Goal: Communication & Community: Answer question/provide support

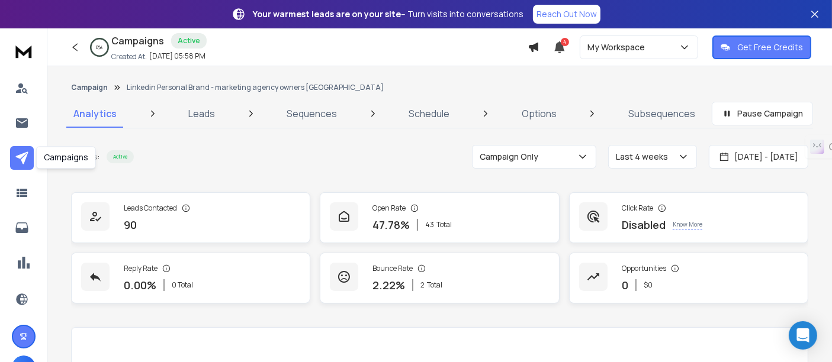
click at [25, 160] on icon at bounding box center [22, 158] width 14 height 14
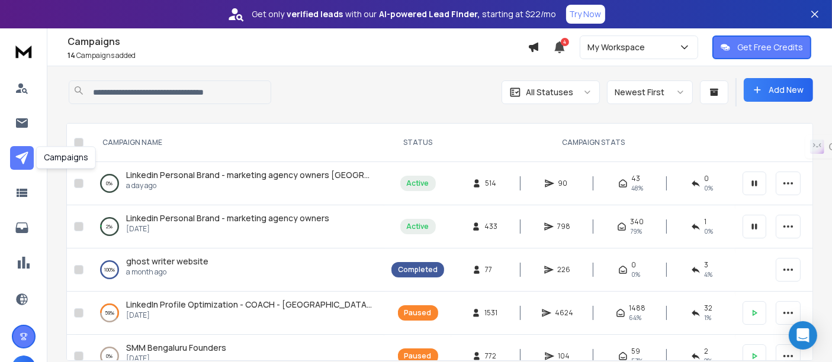
click at [21, 165] on link at bounding box center [22, 158] width 24 height 24
click at [563, 48] on icon at bounding box center [559, 47] width 11 height 12
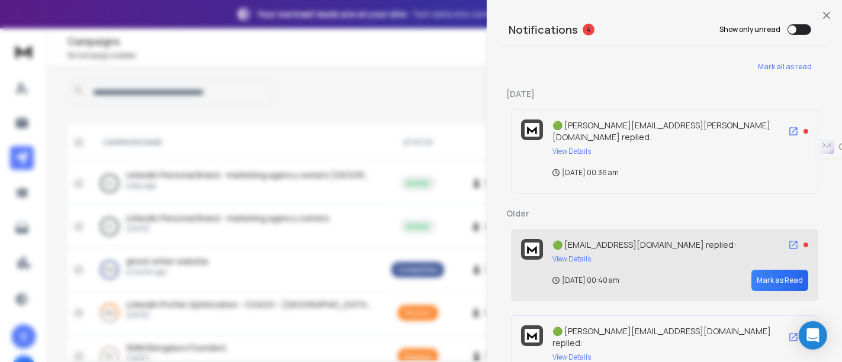
click at [648, 240] on div "🟢 mori@greaterabundance.life replied: View Details 01 Sep 2025, 00:40 am Mark a…" at bounding box center [680, 265] width 256 height 52
click at [804, 239] on p at bounding box center [798, 245] width 20 height 12
click at [793, 240] on icon at bounding box center [793, 245] width 11 height 11
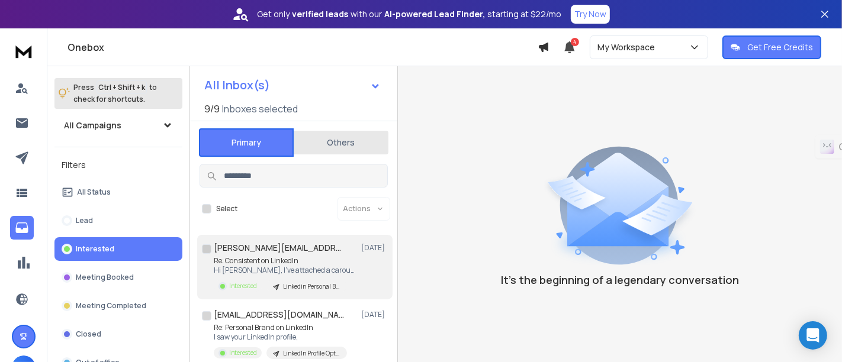
click at [301, 257] on p "Re: Consistent on LinkedIn" at bounding box center [285, 260] width 142 height 9
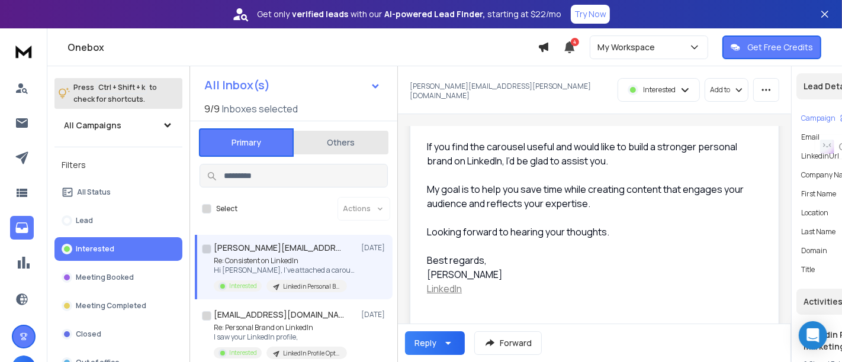
scroll to position [190, 0]
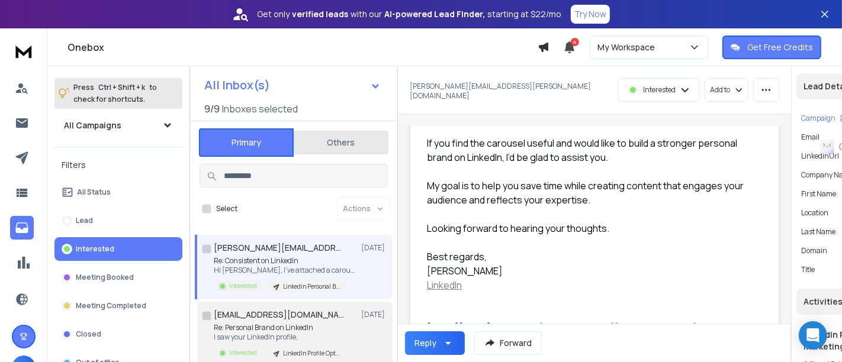
click at [291, 330] on p "Re: Personal Brand on LinkedIn" at bounding box center [280, 327] width 133 height 9
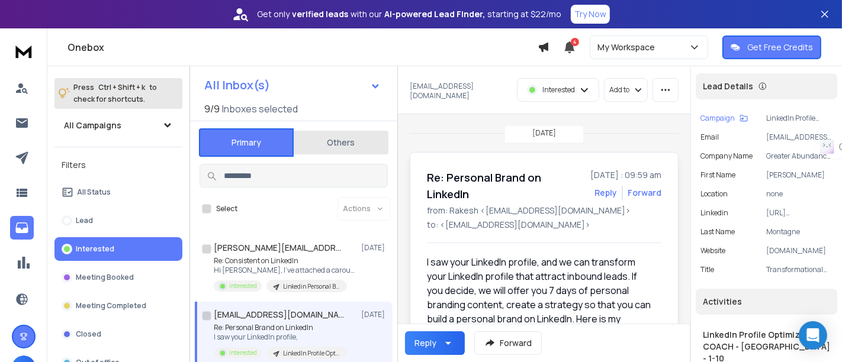
scroll to position [2, 0]
click at [429, 347] on div "Reply" at bounding box center [425, 343] width 22 height 12
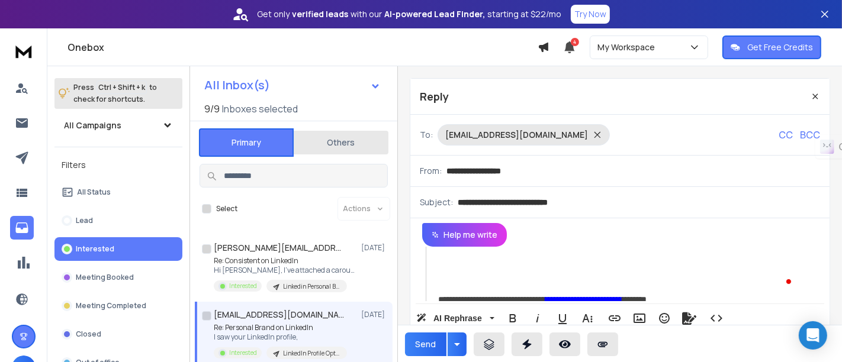
scroll to position [0, 0]
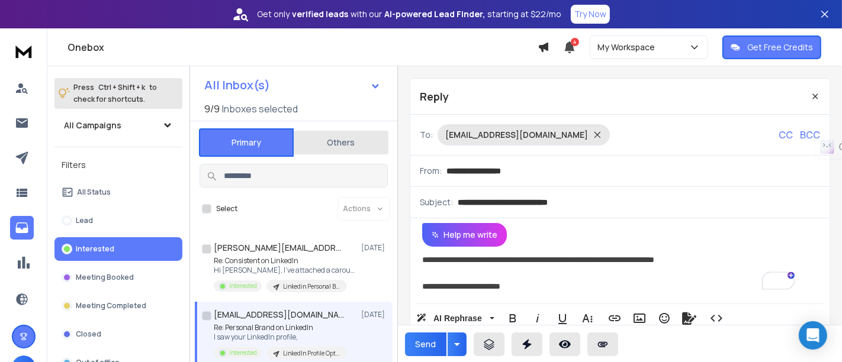
click at [417, 344] on button "Send" at bounding box center [425, 345] width 41 height 24
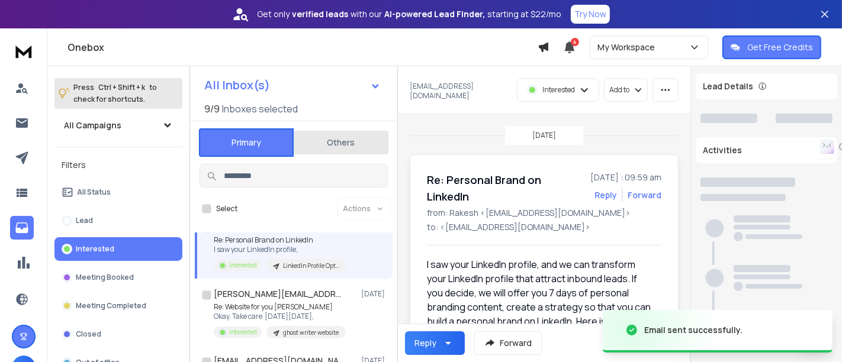
scroll to position [89, 0]
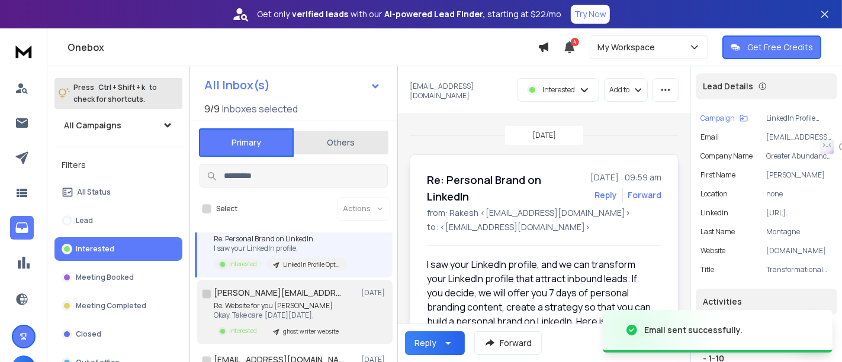
click at [314, 306] on p "Re: Website for you Rachel" at bounding box center [280, 305] width 132 height 9
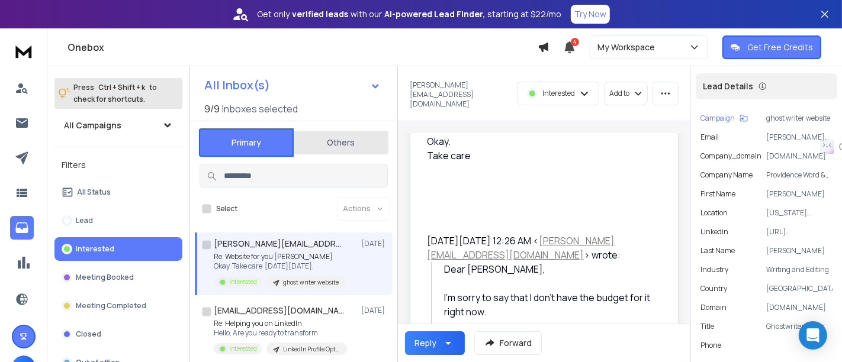
scroll to position [143, 0]
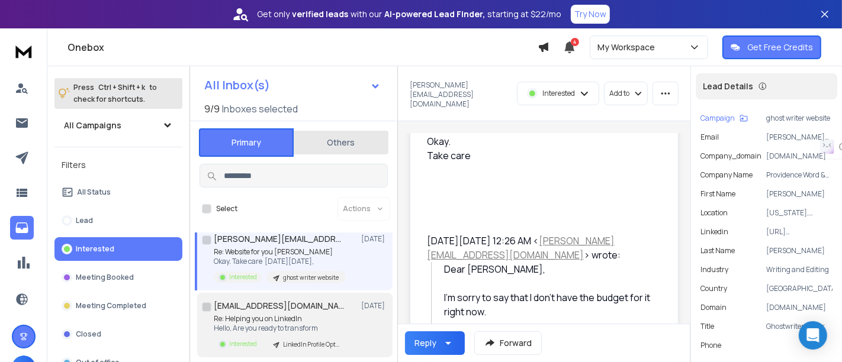
click at [271, 320] on p "Re: Helping you on LinkedIn" at bounding box center [280, 318] width 133 height 9
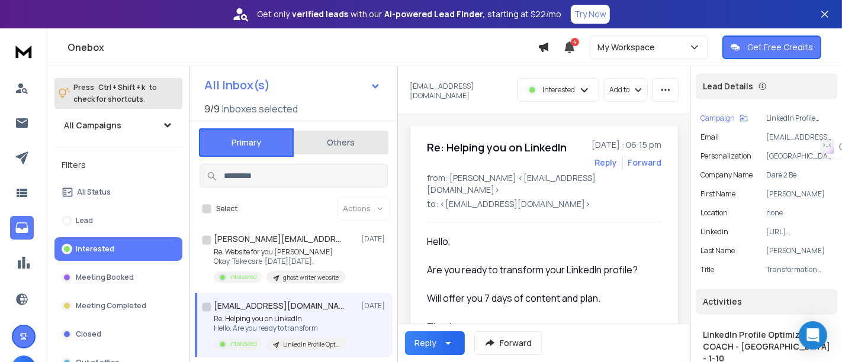
scroll to position [40, 0]
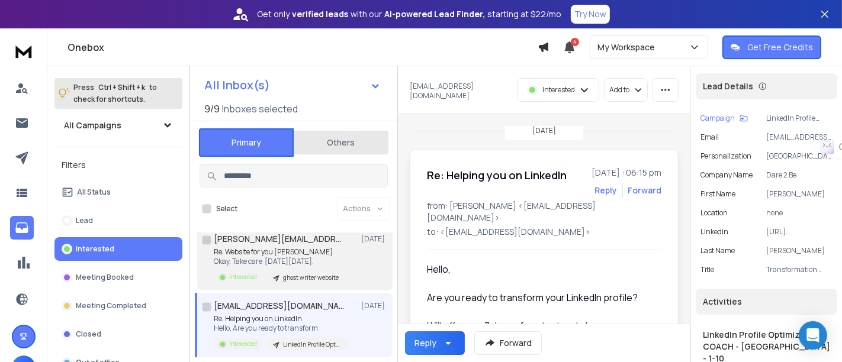
click at [301, 236] on h1 "rachel@providenceword.com" at bounding box center [279, 239] width 130 height 12
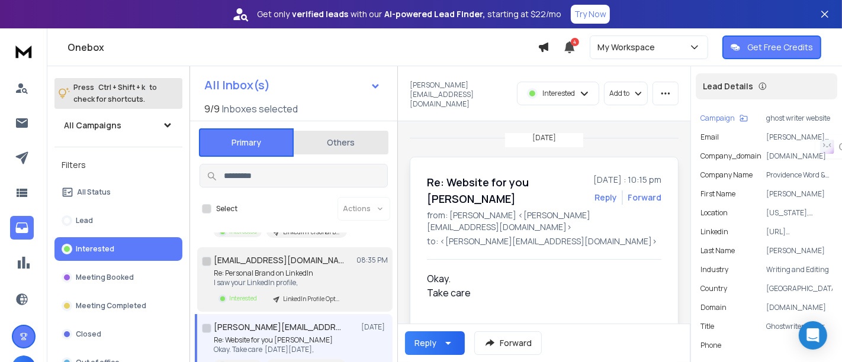
click at [289, 269] on p "Re: Personal Brand on LinkedIn" at bounding box center [280, 273] width 133 height 9
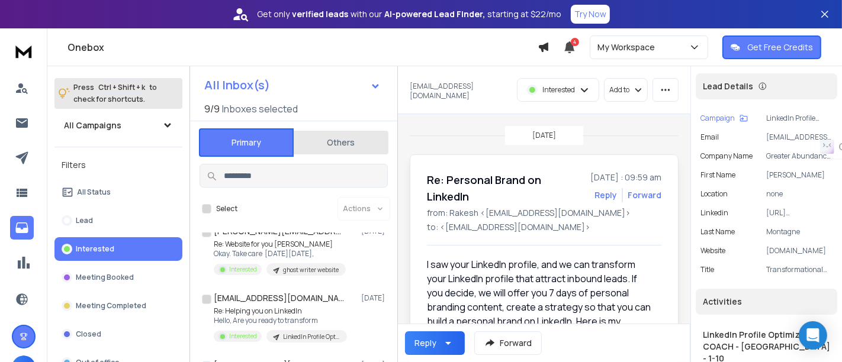
scroll to position [172, 0]
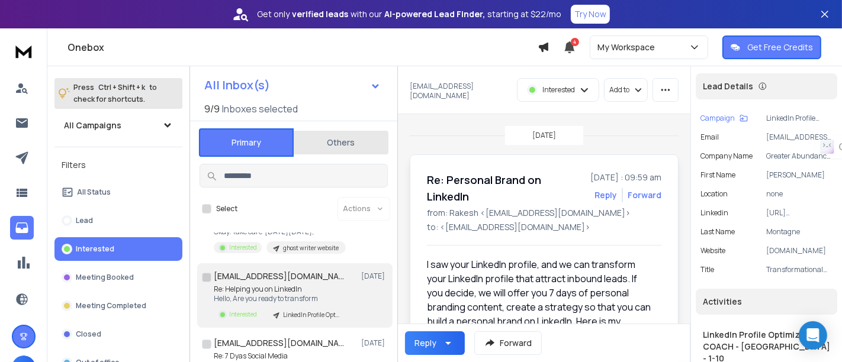
click at [338, 275] on div "alison@idare2be.com 27 Aug" at bounding box center [301, 277] width 174 height 12
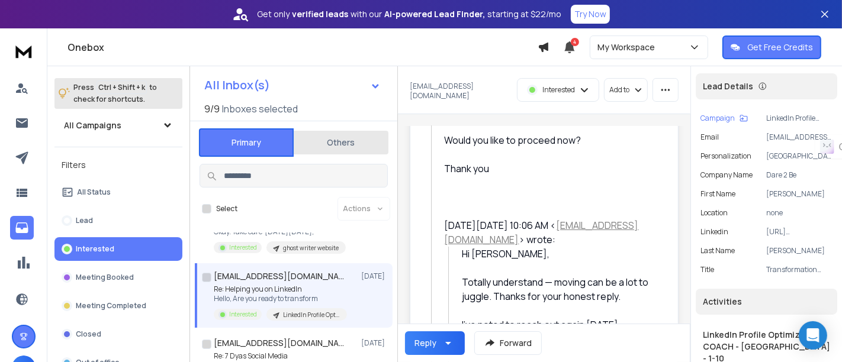
scroll to position [346, 0]
click at [485, 248] on div "Hi Alison," at bounding box center [557, 255] width 190 height 14
copy div "Alison"
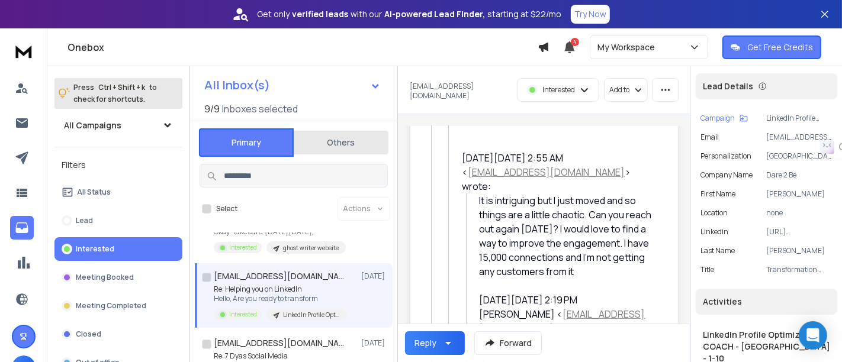
scroll to position [651, 0]
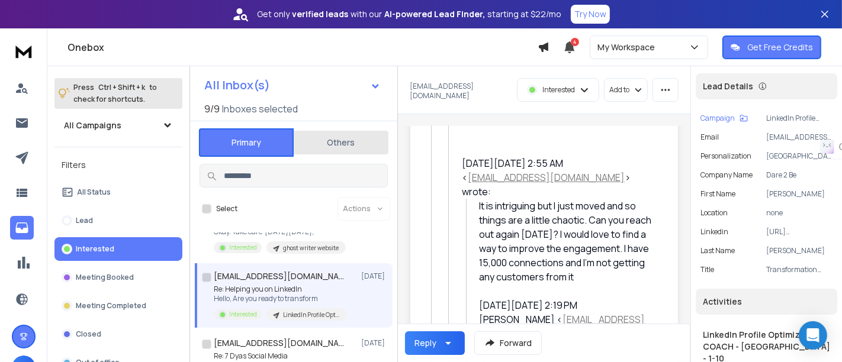
click at [486, 234] on div "It is intriguing but I just moved and so things are a little chaotic. Can you r…" at bounding box center [565, 241] width 173 height 85
click at [435, 340] on div "Reply" at bounding box center [425, 343] width 22 height 12
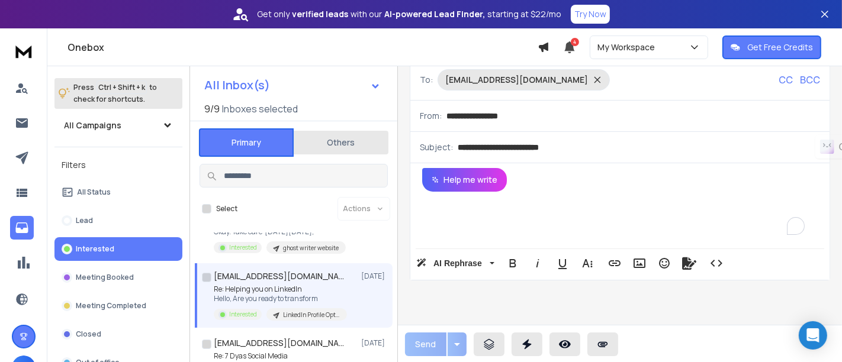
scroll to position [0, 0]
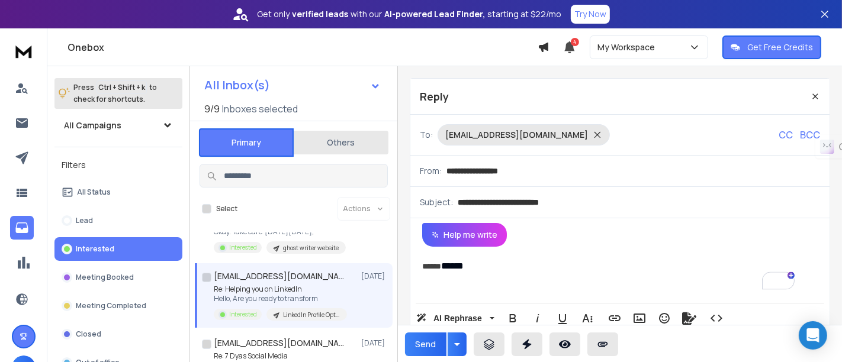
click at [447, 262] on span "******" at bounding box center [452, 266] width 22 height 9
click at [488, 265] on div "***** ******" at bounding box center [608, 266] width 372 height 15
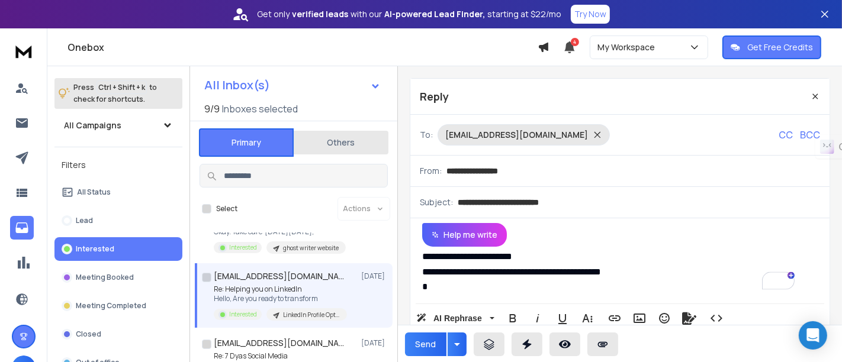
scroll to position [43, 0]
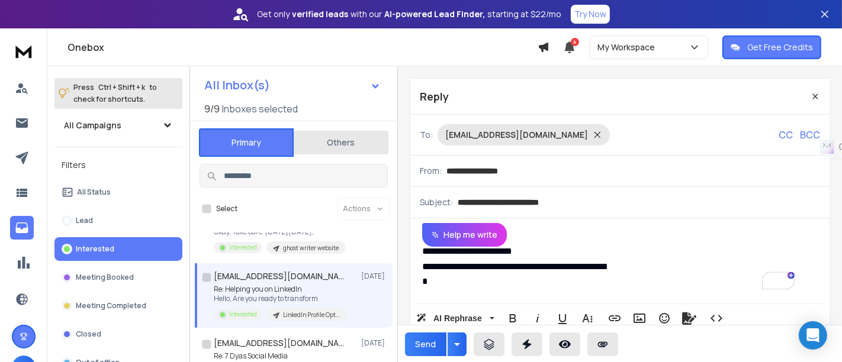
click at [469, 286] on div "*" at bounding box center [613, 281] width 382 height 15
click at [538, 285] on span "**********" at bounding box center [490, 281] width 136 height 9
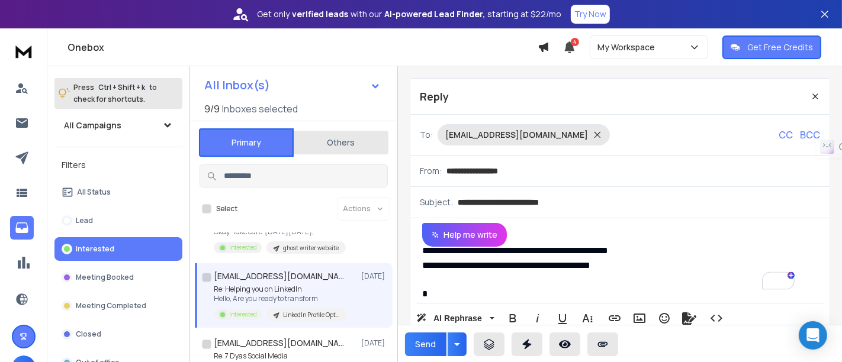
click at [470, 293] on div "*" at bounding box center [613, 293] width 382 height 15
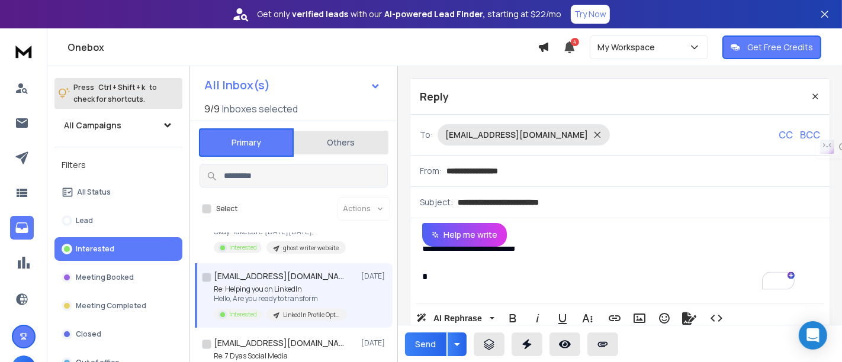
scroll to position [107, 0]
click at [420, 343] on button "Send" at bounding box center [425, 345] width 41 height 24
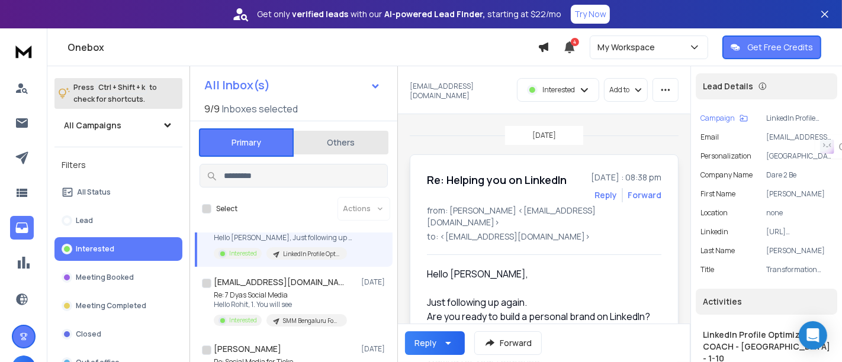
scroll to position [263, 0]
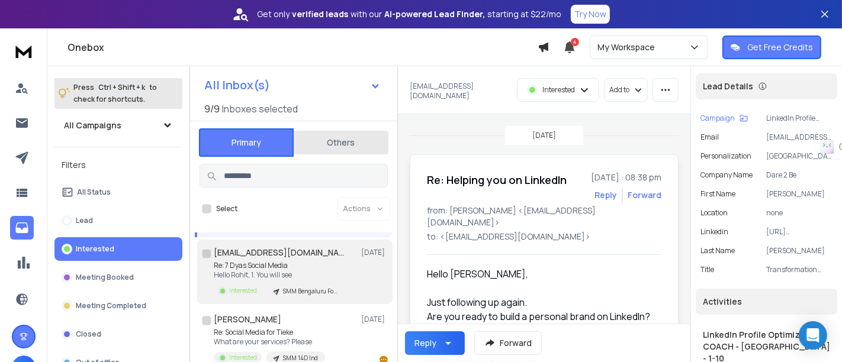
click at [317, 253] on div "rohit@mavenwit.com 28 Jun" at bounding box center [301, 253] width 174 height 12
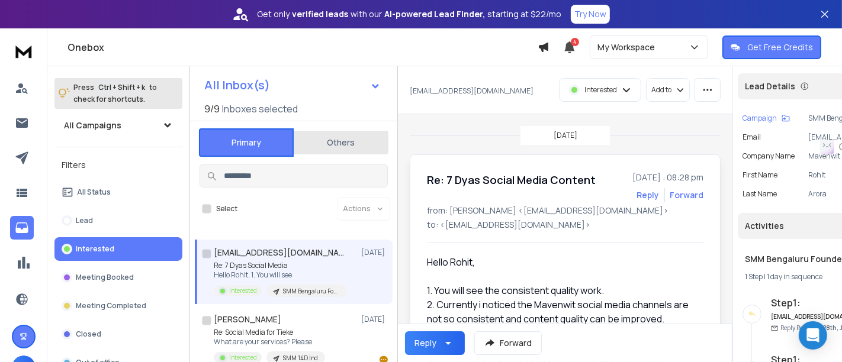
click at [477, 223] on p "to: <rohit@mavenwit.com>" at bounding box center [565, 225] width 276 height 12
drag, startPoint x: 478, startPoint y: 223, endPoint x: 519, endPoint y: 231, distance: 42.1
click at [519, 231] on p "to: <rohit@mavenwit.com>" at bounding box center [565, 225] width 276 height 12
